Goal: Task Accomplishment & Management: Manage account settings

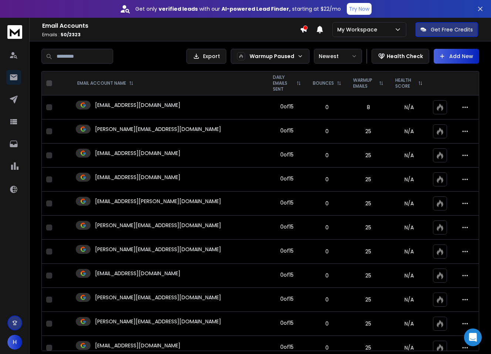
click at [272, 55] on p "Warmup Paused" at bounding box center [271, 55] width 45 height 7
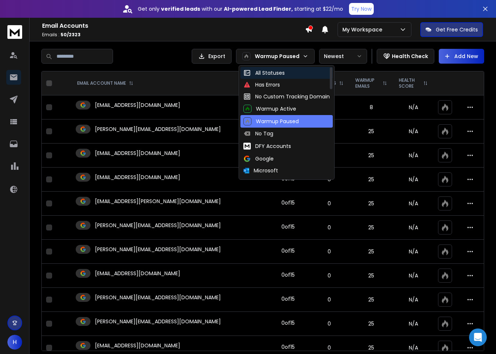
click at [280, 74] on div "All Statuses" at bounding box center [263, 72] width 41 height 7
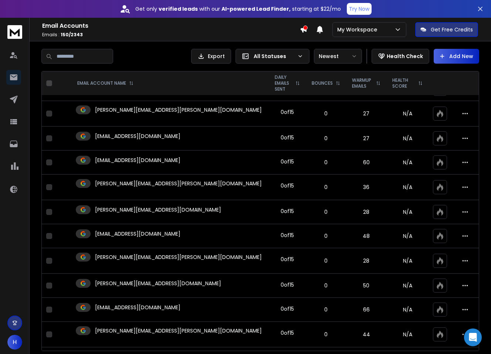
scroll to position [2537, 0]
click at [104, 57] on input at bounding box center [77, 56] width 72 height 15
type input "***"
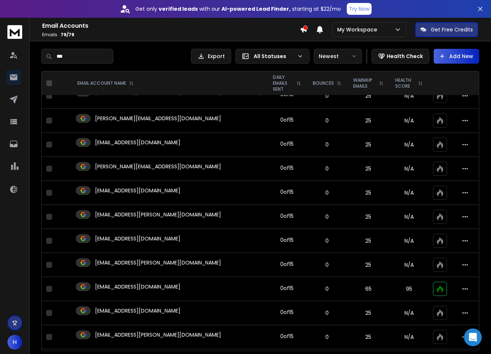
click at [274, 60] on div "All Statuses" at bounding box center [272, 56] width 74 height 15
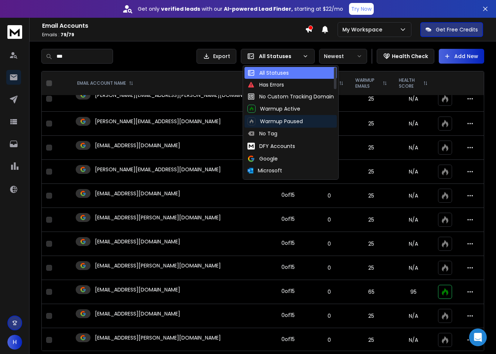
click at [280, 123] on div "Warmup Paused" at bounding box center [274, 121] width 55 height 8
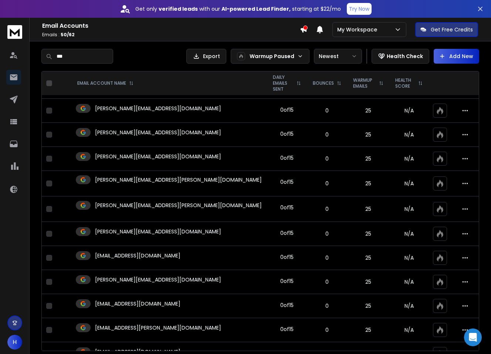
scroll to position [963, 0]
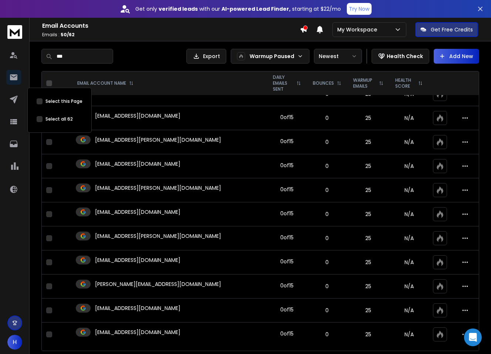
click at [51, 82] on button "Select this Page" at bounding box center [49, 83] width 6 height 6
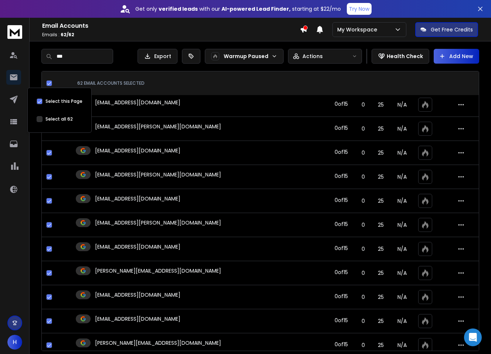
click at [40, 118] on button "Select this Page" at bounding box center [40, 119] width 6 height 6
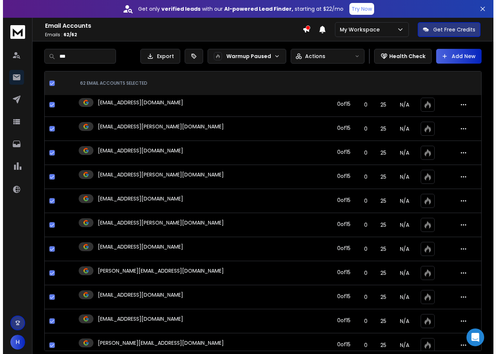
scroll to position [817, 0]
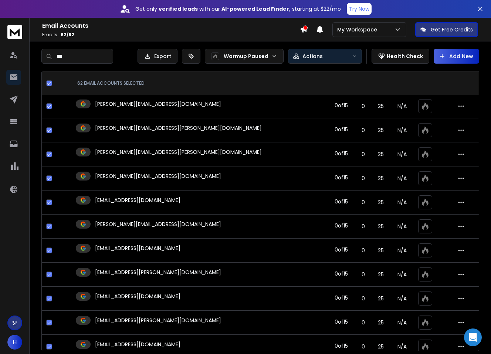
click at [338, 55] on div "Actions" at bounding box center [321, 55] width 56 height 7
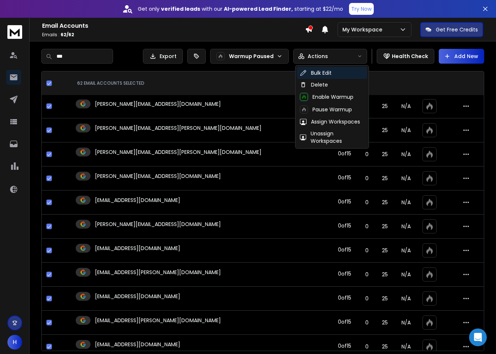
click at [334, 73] on div "Bulk Edit" at bounding box center [332, 73] width 70 height 12
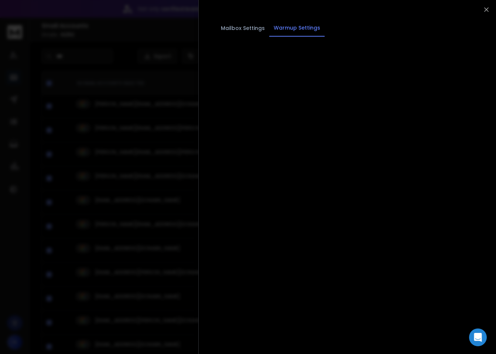
click at [308, 31] on button "Warmup Settings" at bounding box center [296, 28] width 55 height 17
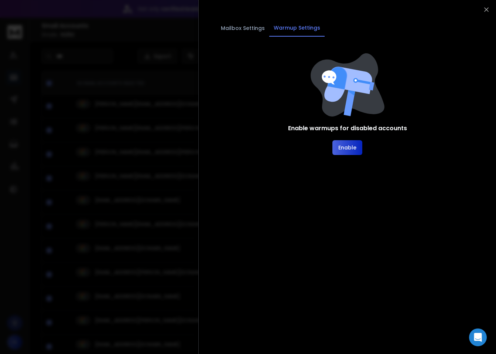
click at [350, 156] on div "Mailbox Settings Warmup Settings Enable warmups for disabled accounts Enable" at bounding box center [348, 88] width 280 height 158
click at [346, 144] on button "Enable" at bounding box center [347, 147] width 30 height 15
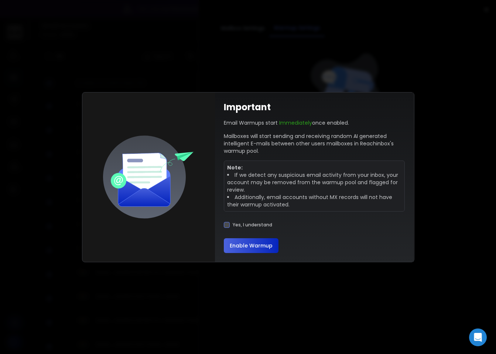
click at [229, 224] on button "Yes, I understand" at bounding box center [227, 225] width 6 height 6
click at [252, 246] on button "Enable Warmup" at bounding box center [251, 245] width 55 height 15
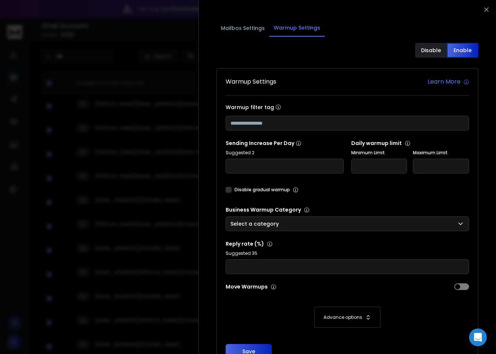
click at [314, 119] on input at bounding box center [347, 123] width 243 height 15
type input "**********"
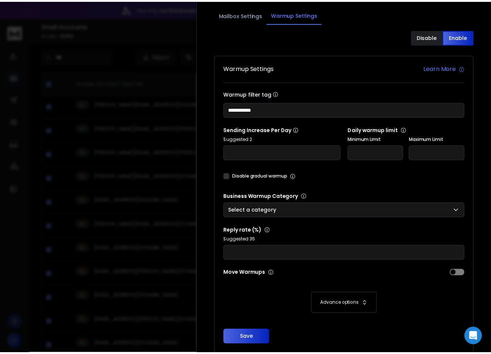
scroll to position [35, 0]
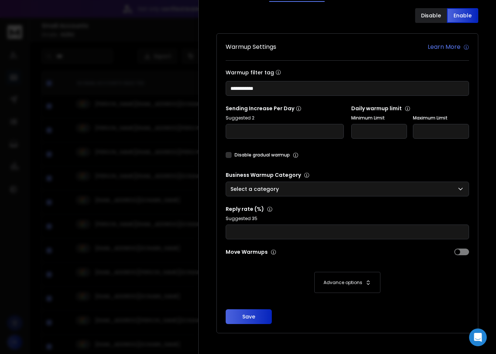
click at [252, 319] on button "Save" at bounding box center [249, 316] width 46 height 15
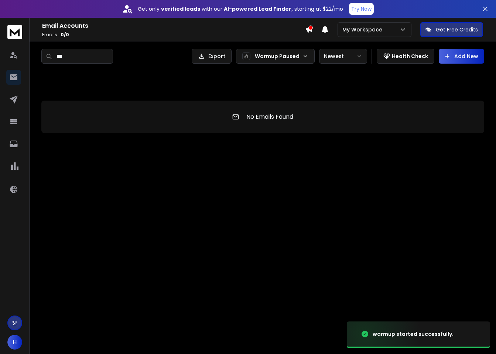
click at [298, 58] on p "Warmup Paused" at bounding box center [277, 55] width 45 height 7
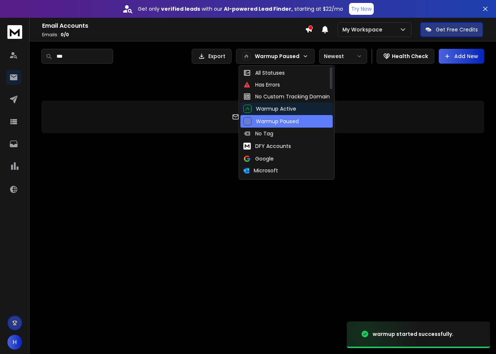
click at [278, 105] on div "Warmup Active" at bounding box center [269, 109] width 53 height 8
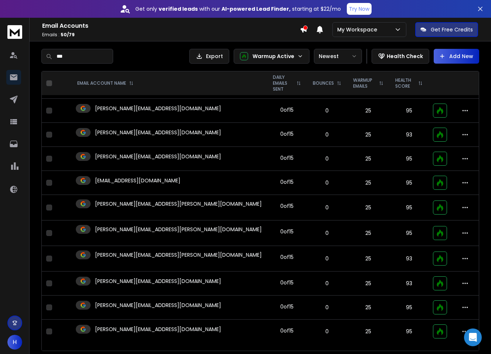
click at [265, 55] on p "Warmup Active" at bounding box center [273, 55] width 42 height 7
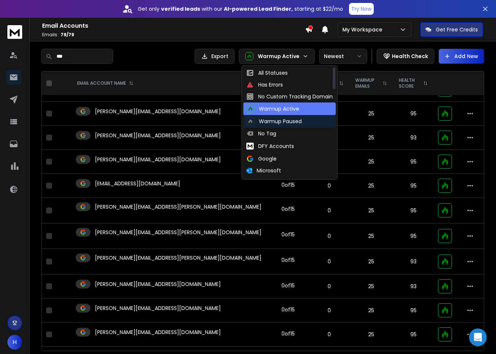
click at [273, 119] on div "Warmup Paused" at bounding box center [273, 121] width 55 height 8
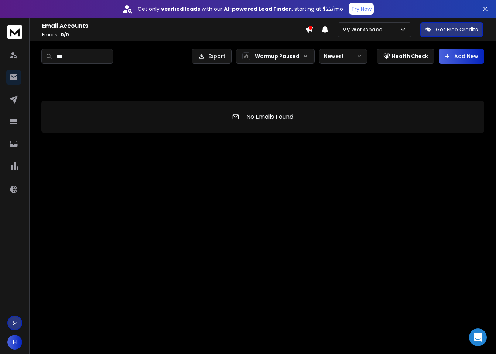
click at [91, 57] on input "***" at bounding box center [77, 56] width 72 height 15
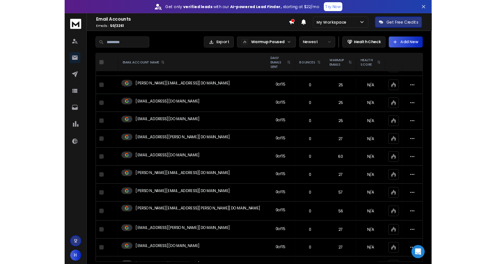
scroll to position [0, 0]
